Goal: Navigation & Orientation: Find specific page/section

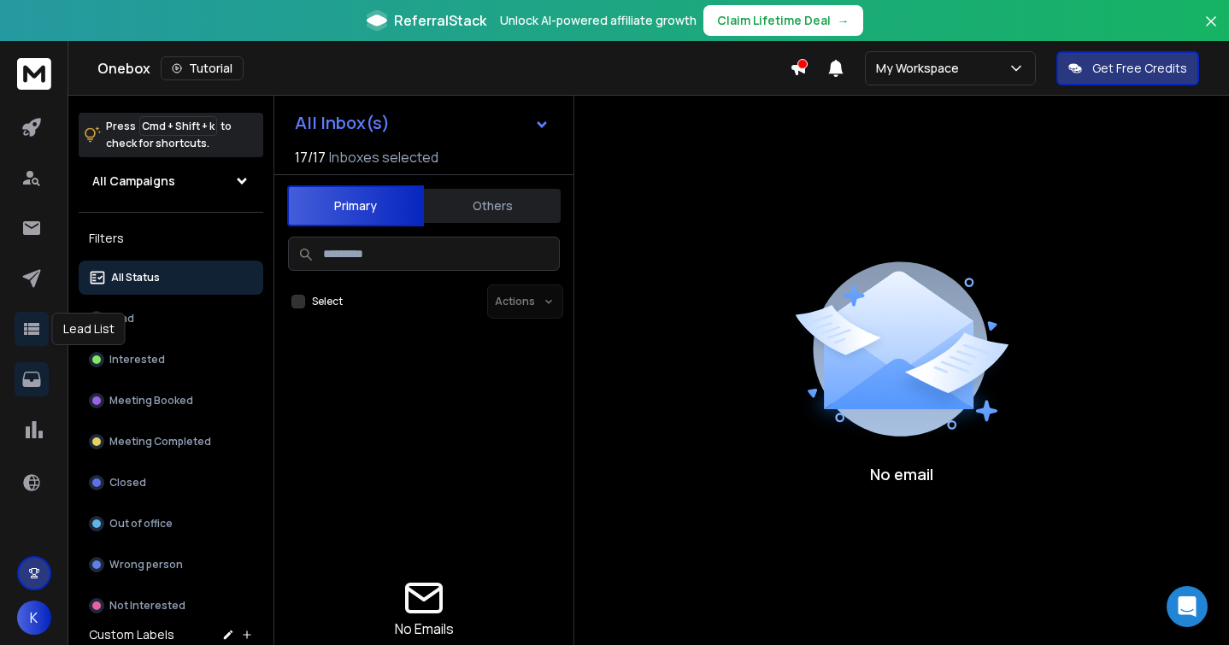
click at [35, 329] on icon at bounding box center [31, 329] width 15 height 12
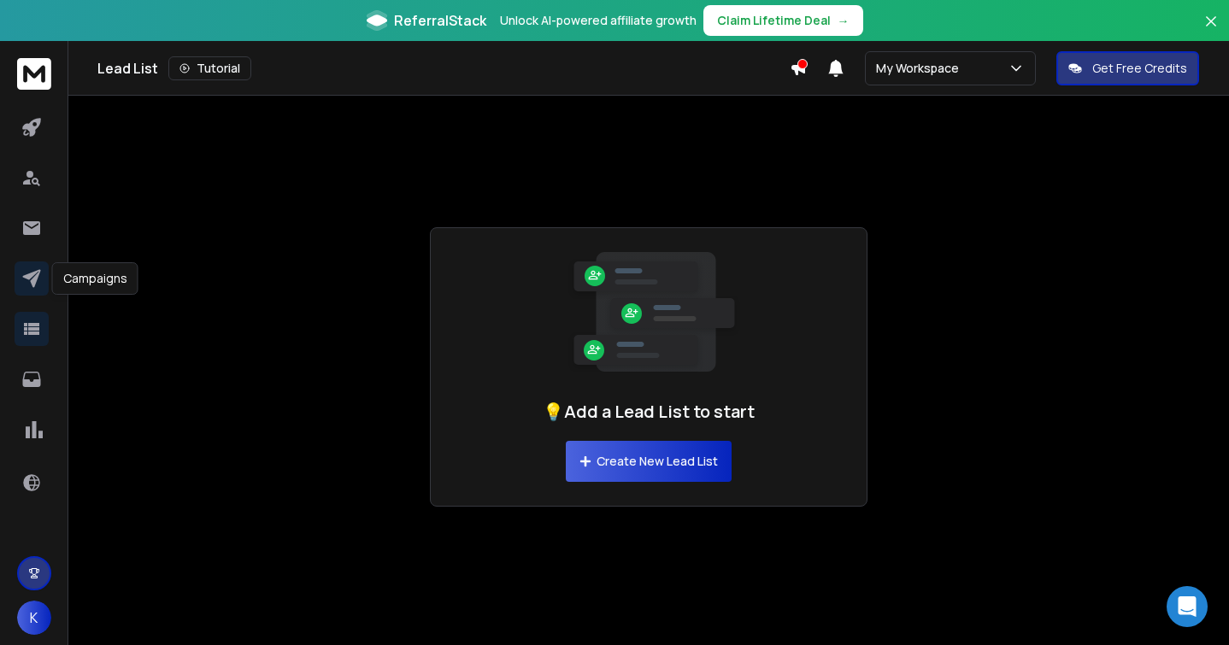
click at [39, 284] on icon at bounding box center [31, 278] width 21 height 21
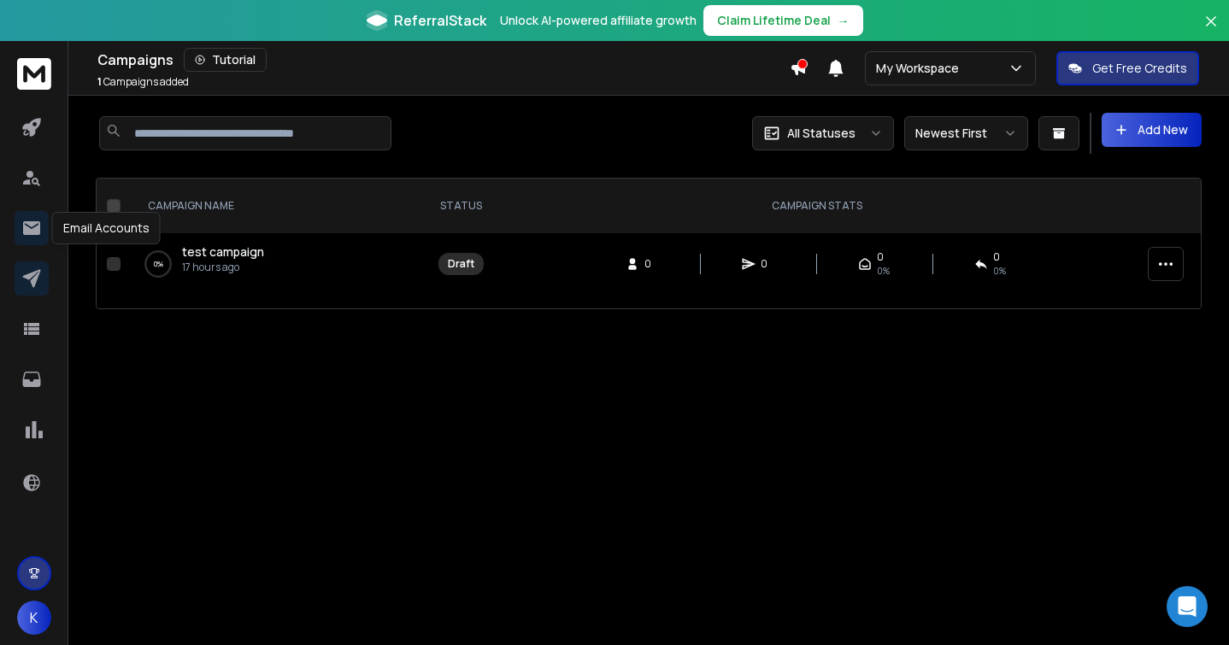
click at [32, 235] on icon at bounding box center [31, 228] width 21 height 21
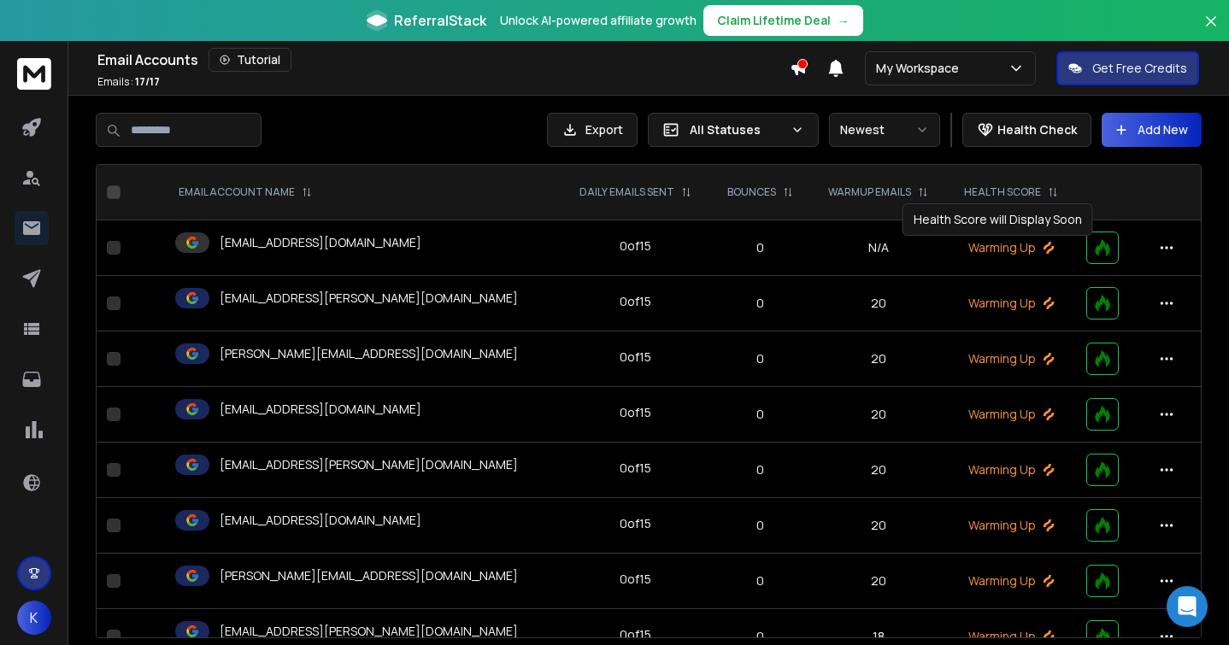
click at [986, 244] on p "Warming Up" at bounding box center [1011, 247] width 109 height 17
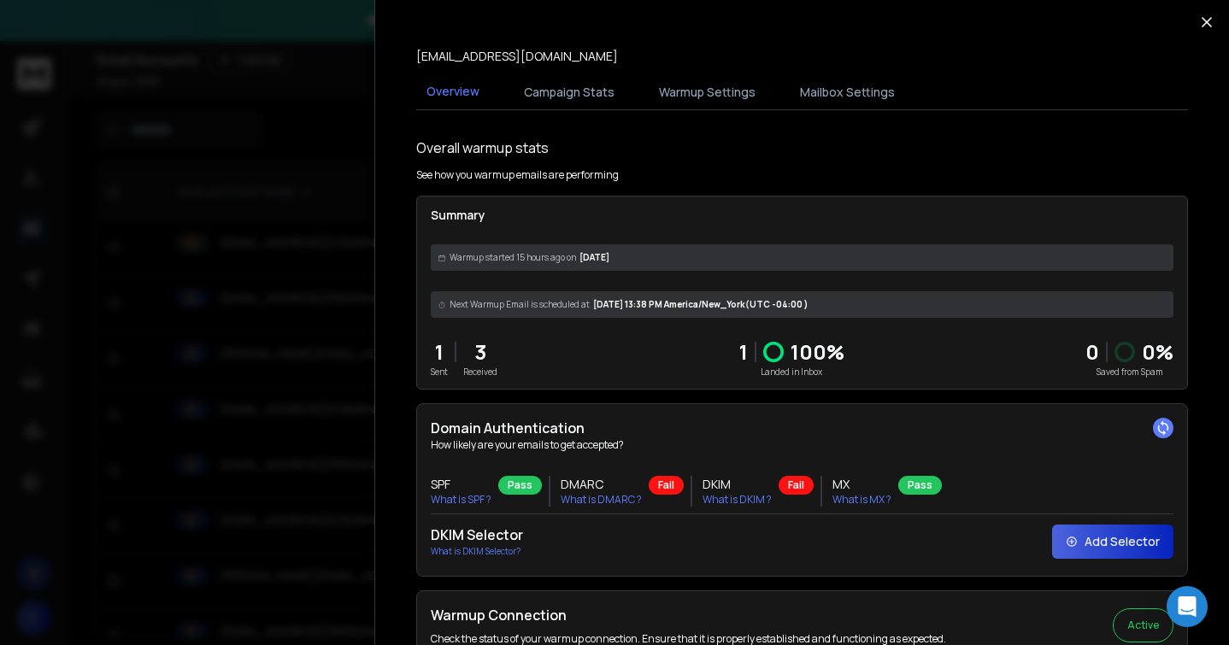
click at [1205, 18] on icon "button" at bounding box center [1207, 22] width 9 height 9
